Goal: Information Seeking & Learning: Find specific fact

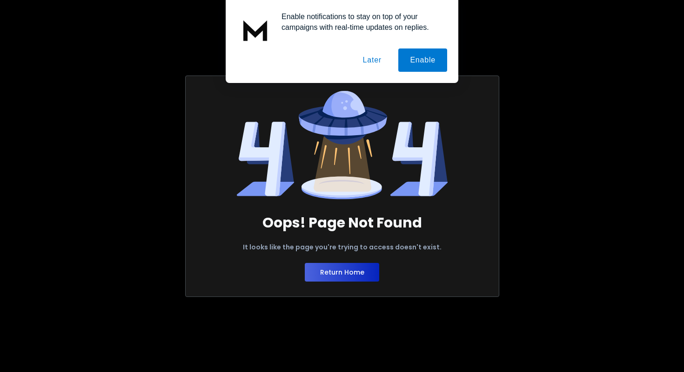
click at [341, 273] on button "Return Home" at bounding box center [342, 272] width 74 height 19
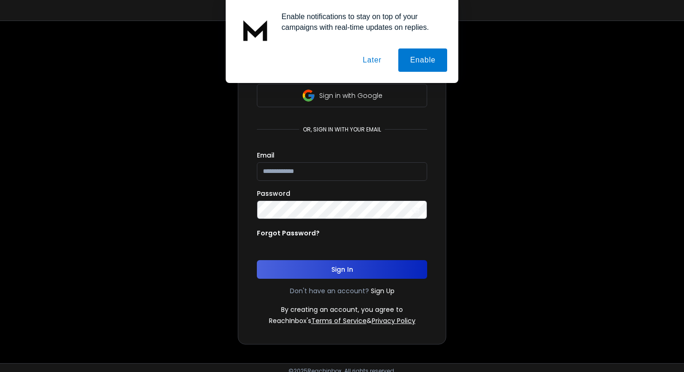
click at [367, 57] on button "Later" at bounding box center [372, 59] width 42 height 23
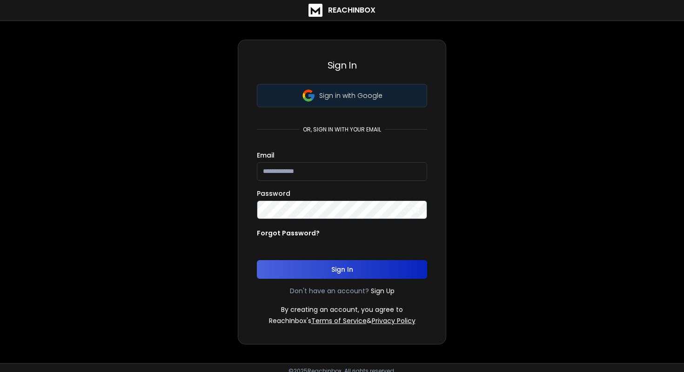
click at [343, 98] on p "Sign in with Google" at bounding box center [350, 95] width 63 height 9
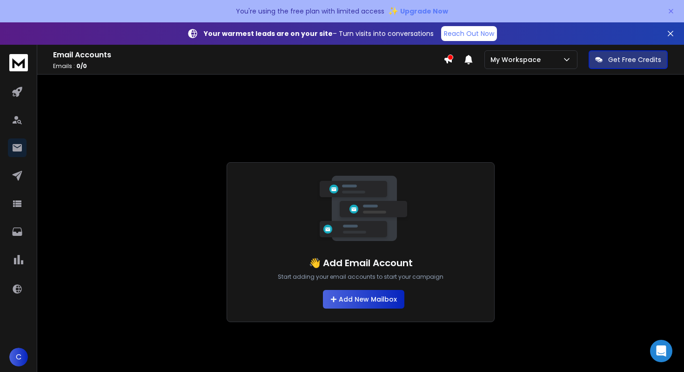
click at [76, 65] on span "0 / 0" at bounding box center [81, 66] width 11 height 8
click at [366, 298] on button "Add New Mailbox" at bounding box center [363, 299] width 81 height 19
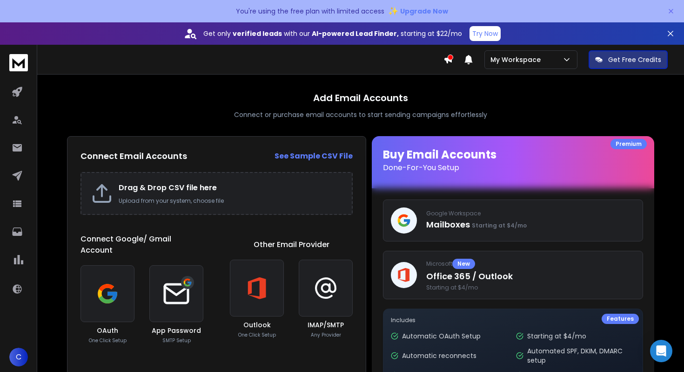
click at [149, 185] on h2 "Drag & Drop CSV file here" at bounding box center [231, 187] width 224 height 11
click at [20, 115] on icon at bounding box center [17, 119] width 11 height 11
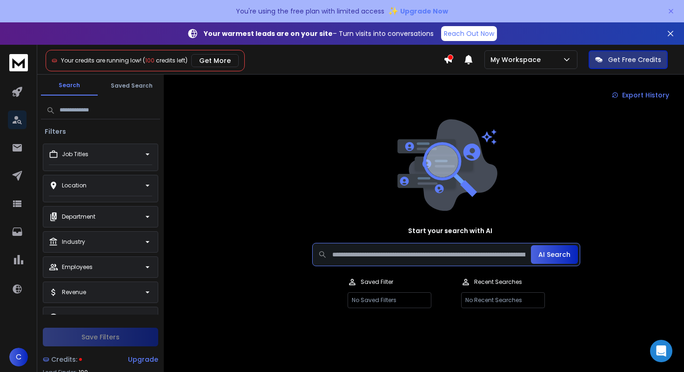
click at [379, 263] on div "AI Search" at bounding box center [446, 254] width 268 height 23
click at [379, 262] on textarea at bounding box center [428, 254] width 193 height 19
type textarea "**********"
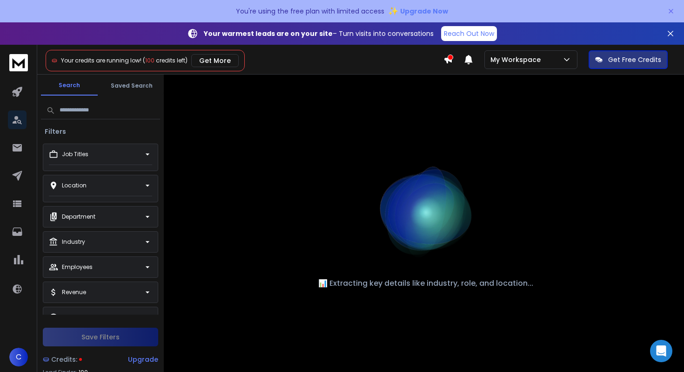
type input "**********"
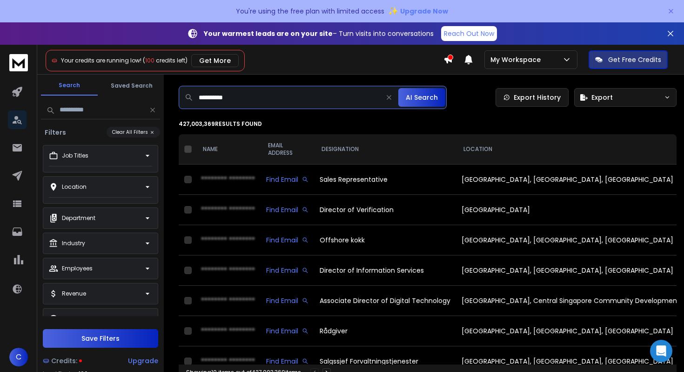
click at [314, 97] on textarea "**********" at bounding box center [289, 97] width 181 height 19
type textarea "**********"
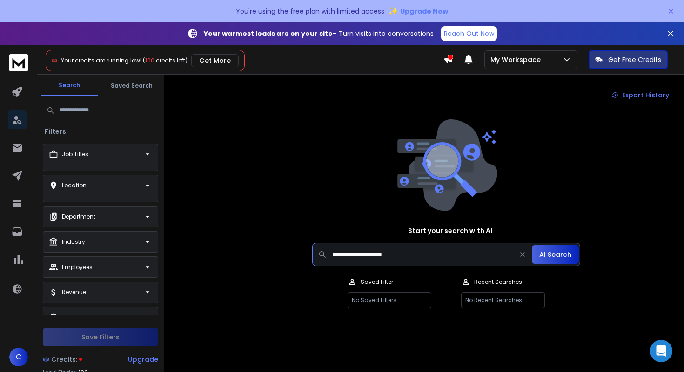
click at [559, 254] on button "AI Search" at bounding box center [555, 254] width 47 height 19
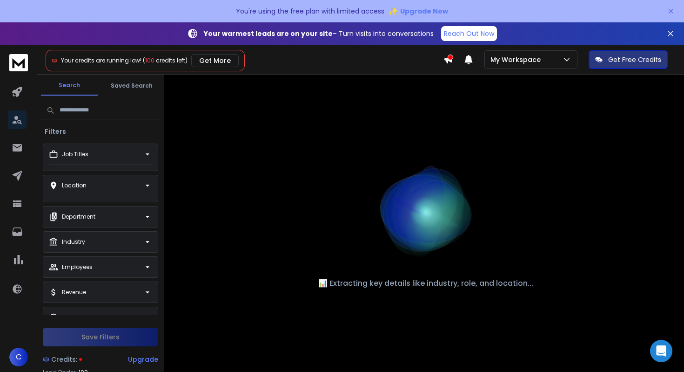
type input "**********"
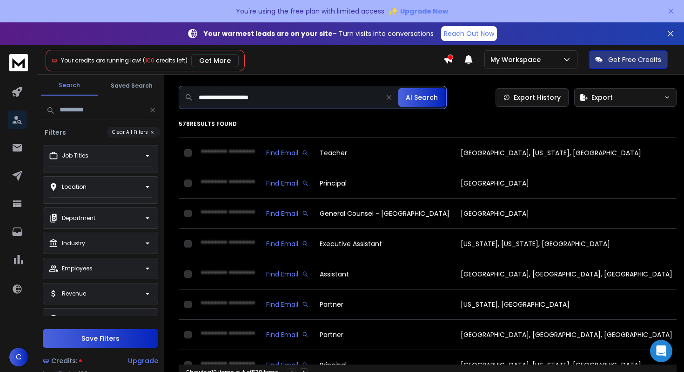
scroll to position [101, 0]
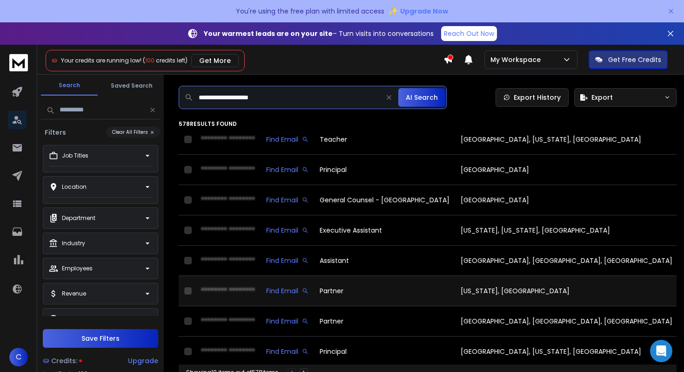
click at [280, 288] on div "Find Email" at bounding box center [287, 290] width 42 height 9
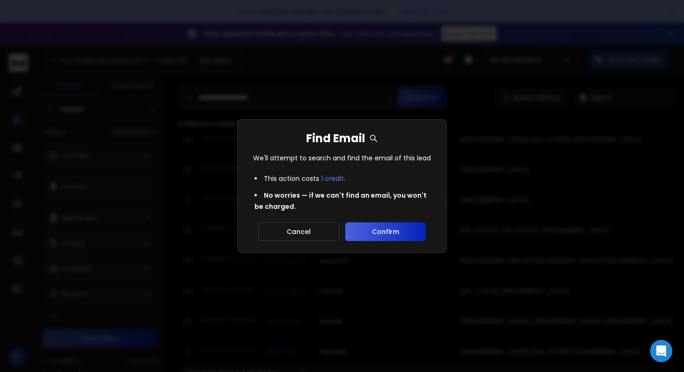
click at [388, 228] on button "Confirm" at bounding box center [385, 231] width 81 height 19
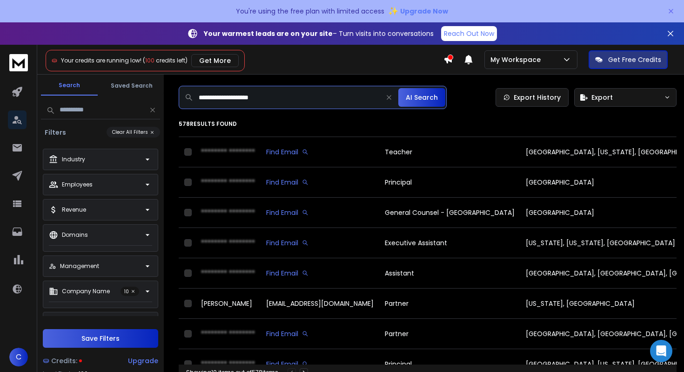
scroll to position [107, 0]
click at [99, 265] on p "Company Name" at bounding box center [86, 267] width 48 height 7
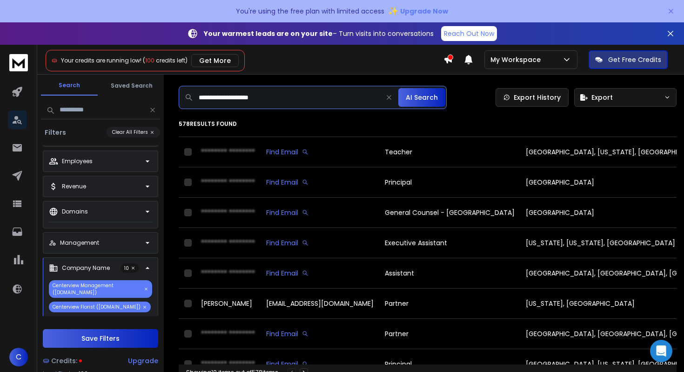
scroll to position [370, 0]
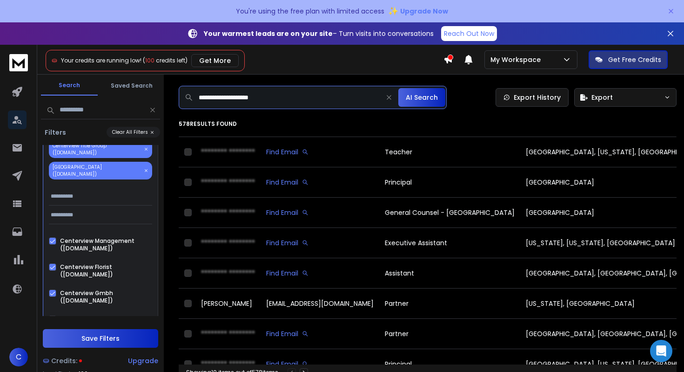
click at [100, 238] on label "Centerview Management (centerviewmanagement.com)" at bounding box center [106, 244] width 92 height 15
click at [56, 238] on \(centerviewmanagement\ "Centerview Management (centerviewmanagement.com)" at bounding box center [52, 240] width 7 height 7
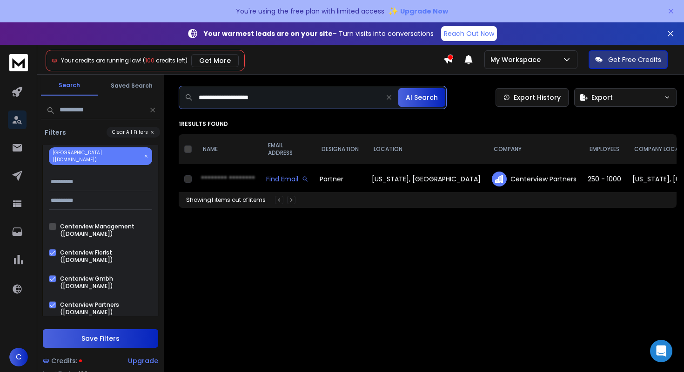
click at [98, 247] on div "Centerview Florist (centerviewflorist.com)" at bounding box center [100, 256] width 103 height 26
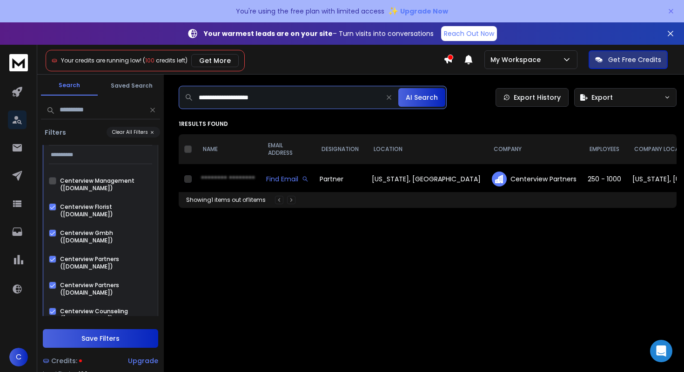
click at [87, 214] on label "Centerview Florist (centerviewflorist.com)" at bounding box center [106, 210] width 92 height 15
click at [56, 210] on \(centerviewflorist\ "Centerview Florist (centerviewflorist.com)" at bounding box center [52, 206] width 7 height 7
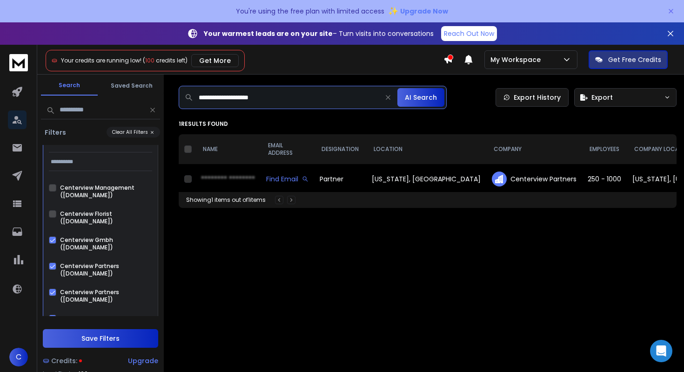
click at [87, 236] on label "Centerview Gmbh (centerview.ch)" at bounding box center [106, 243] width 92 height 15
click at [56, 236] on \(centerview\ "Centerview Gmbh (centerview.ch)" at bounding box center [52, 239] width 7 height 7
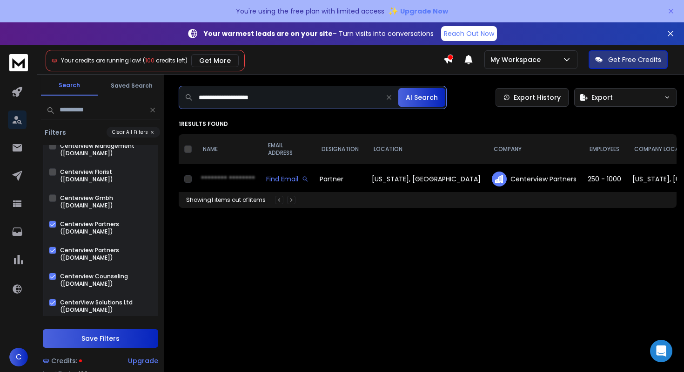
click at [83, 246] on label "Centerview Partners (centerview.com)" at bounding box center [106, 253] width 92 height 15
click at [56, 246] on \(centerview\ "Centerview Partners (centerview.com)" at bounding box center [52, 249] width 7 height 7
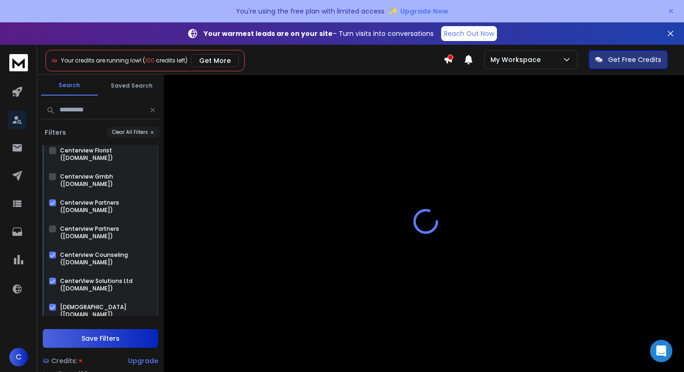
scroll to position [427, 0]
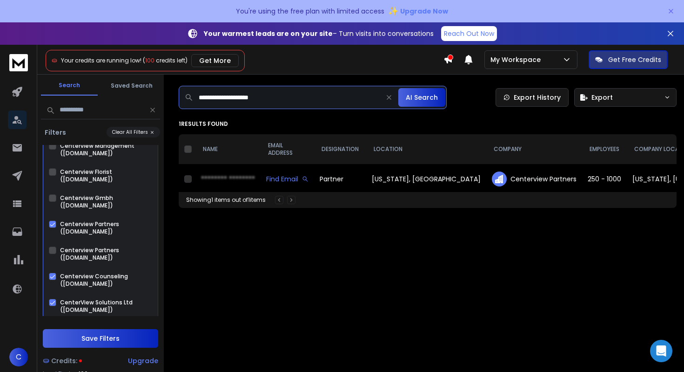
click at [83, 267] on div "Centerview Counseling (centerviewcounseling.com)" at bounding box center [100, 280] width 103 height 26
click at [83, 284] on div "Centerview Counseling (centerviewcounseling.com)" at bounding box center [100, 280] width 103 height 26
click at [83, 304] on label "CenterView Solutions Ltd (centerviewsolutions.com)" at bounding box center [106, 305] width 92 height 15
click at [56, 304] on \(centerviewsolutions\ "CenterView Solutions Ltd (centerviewsolutions.com)" at bounding box center [52, 301] width 7 height 7
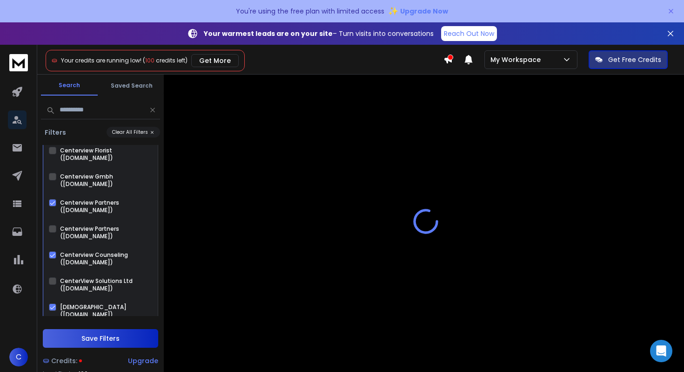
scroll to position [406, 0]
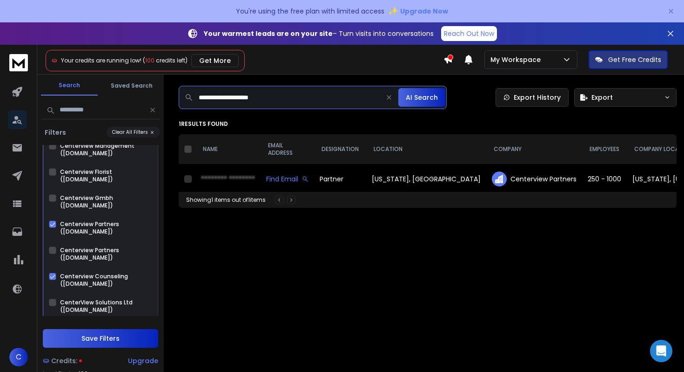
click at [81, 272] on label "Centerview Counseling (centerviewcounseling.com)" at bounding box center [106, 279] width 92 height 15
click at [56, 272] on \(centerviewcounseling\ "Centerview Counseling (centerviewcounseling.com)" at bounding box center [52, 275] width 7 height 7
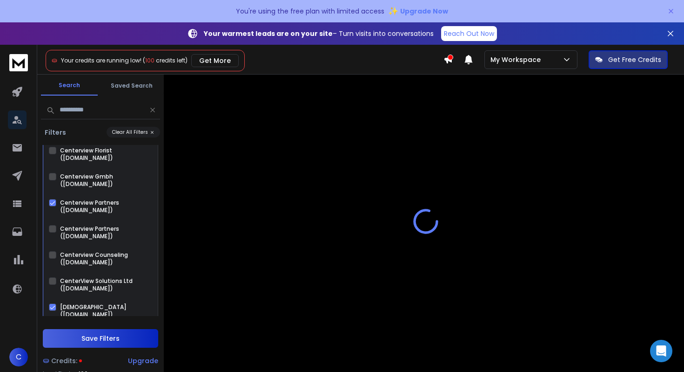
scroll to position [385, 0]
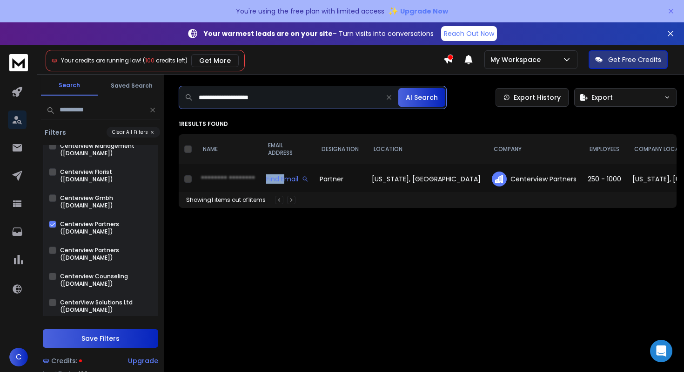
click at [284, 174] on div "Find Email" at bounding box center [287, 178] width 42 height 9
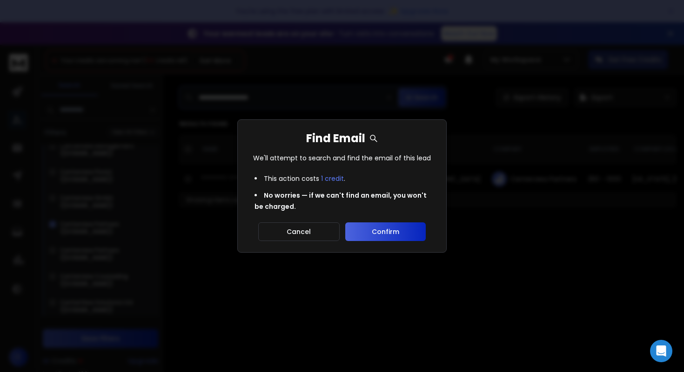
click at [412, 234] on button "Confirm" at bounding box center [385, 231] width 81 height 19
